Goal: Communication & Community: Share content

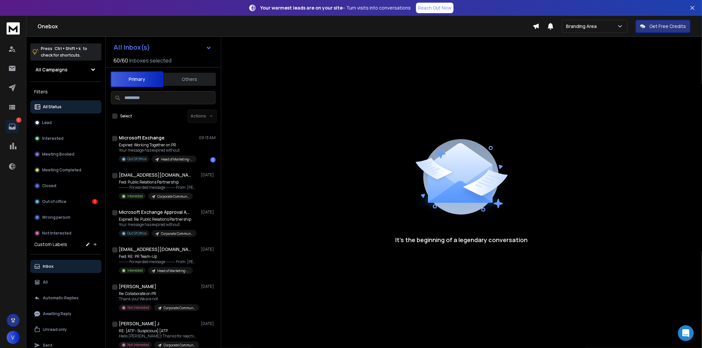
click at [178, 149] on p "Your message has expired without" at bounding box center [158, 150] width 78 height 5
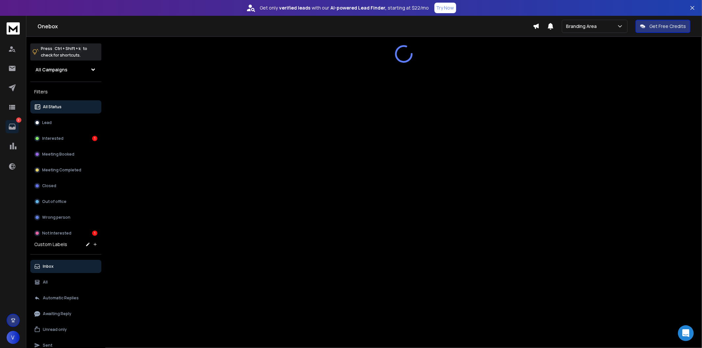
click at [67, 139] on button "Interested 1" at bounding box center [65, 138] width 71 height 13
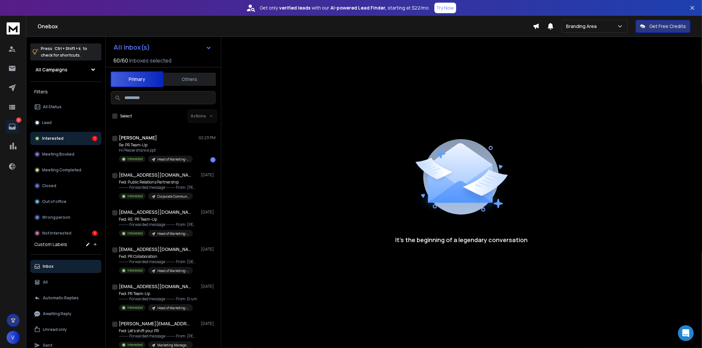
click at [165, 145] on p "Re: PR Team-Up" at bounding box center [156, 144] width 74 height 5
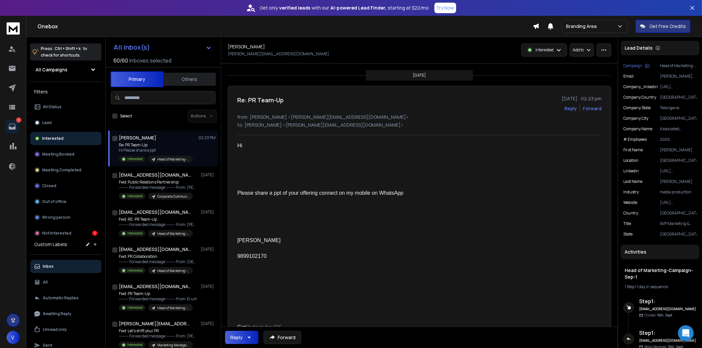
click at [594, 106] on div "Forward" at bounding box center [592, 108] width 19 height 7
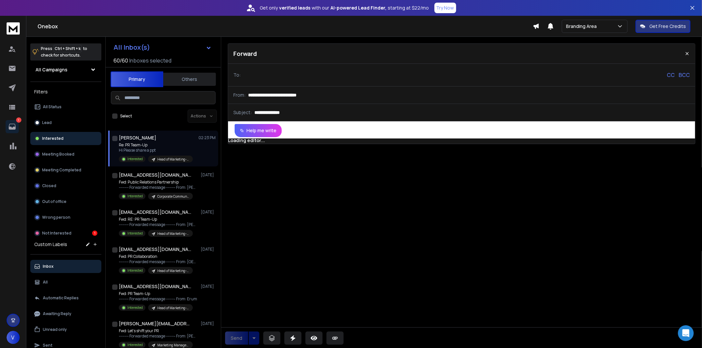
drag, startPoint x: 257, startPoint y: 69, endPoint x: 256, endPoint y: 74, distance: 4.5
click at [257, 69] on input at bounding box center [266, 75] width 46 height 12
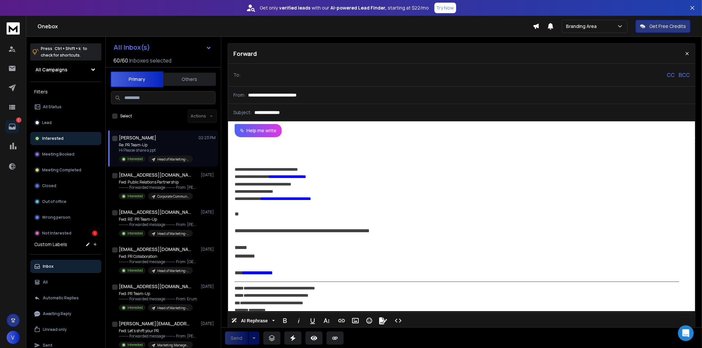
click at [261, 72] on input at bounding box center [266, 75] width 46 height 12
type input "**********"
click at [318, 73] on div at bounding box center [453, 75] width 421 height 12
click at [354, 75] on input at bounding box center [365, 75] width 46 height 12
type input "**********"
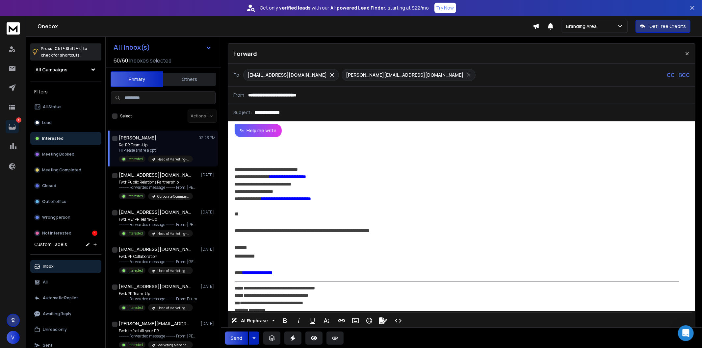
click at [237, 337] on button "Send" at bounding box center [236, 338] width 23 height 13
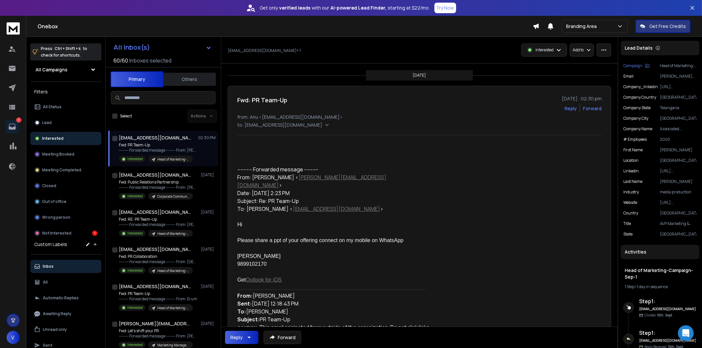
click at [54, 235] on p "Not Interested" at bounding box center [56, 233] width 29 height 5
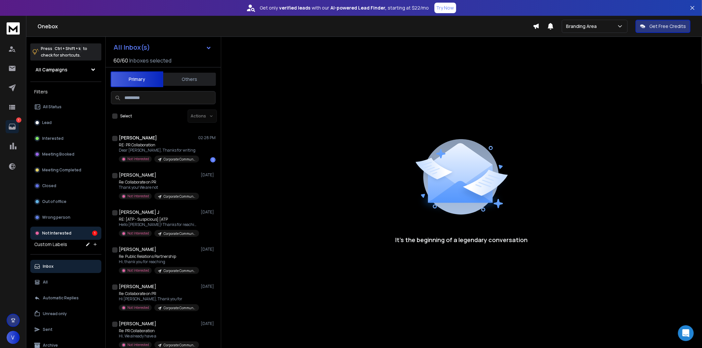
click at [185, 147] on p "RE: PR Collaboration" at bounding box center [158, 144] width 79 height 5
